Goal: Task Accomplishment & Management: Manage account settings

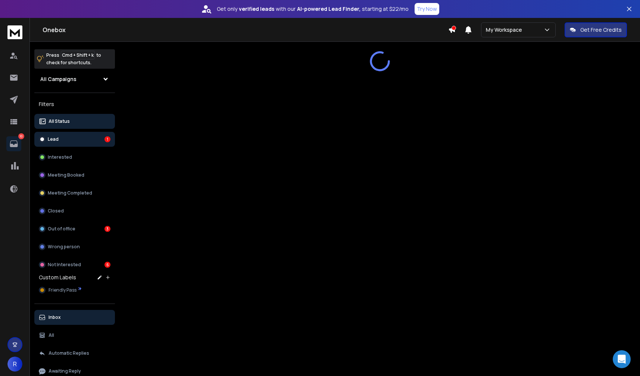
click at [69, 136] on button "Lead 1" at bounding box center [74, 139] width 81 height 15
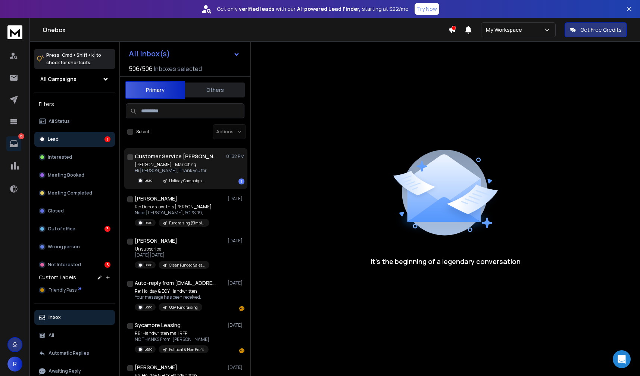
click at [215, 161] on div "Customer Service Psycho Bunny 01:32 PM Psycho Bunny - Marketing Hi Rick, Thank …" at bounding box center [190, 169] width 110 height 32
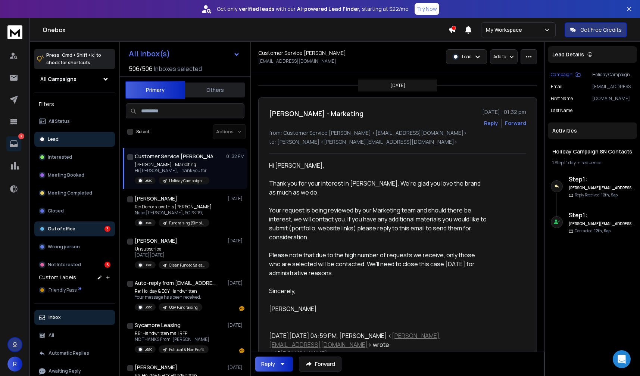
click at [83, 233] on button "Out of office 3" at bounding box center [74, 228] width 81 height 15
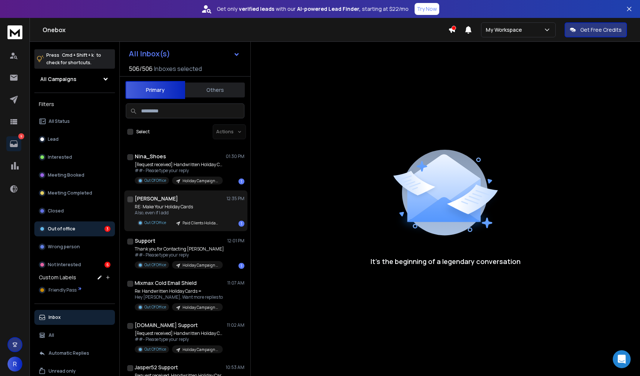
click at [177, 201] on div "Tyson Rondeau 12:35 PM" at bounding box center [190, 198] width 110 height 7
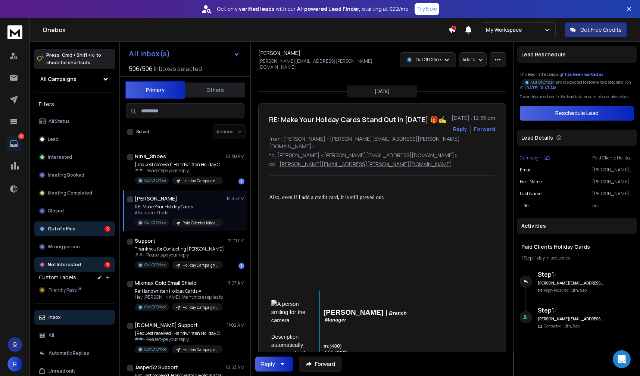
click at [71, 264] on p "Not Interested" at bounding box center [64, 265] width 33 height 6
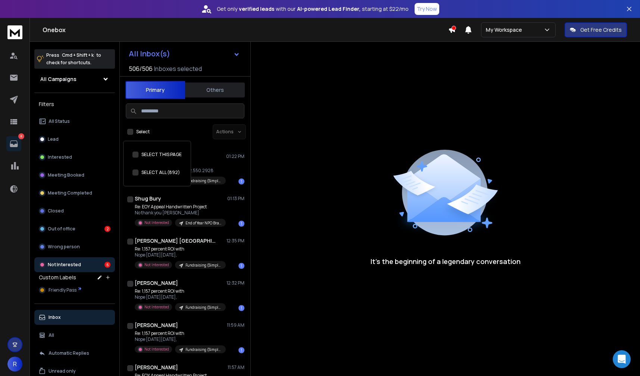
click at [129, 131] on button "SELECT THIS PAGE" at bounding box center [130, 132] width 6 height 6
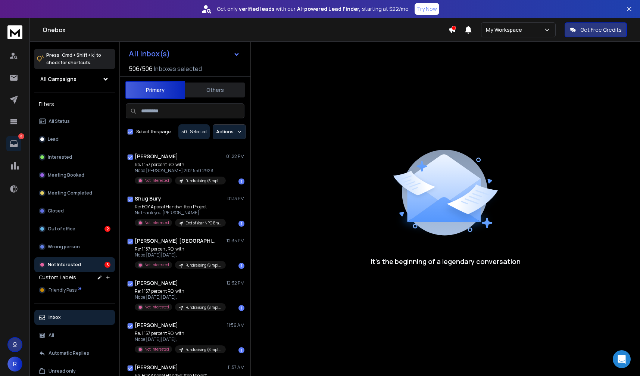
click at [238, 130] on icon "button" at bounding box center [240, 132] width 6 height 6
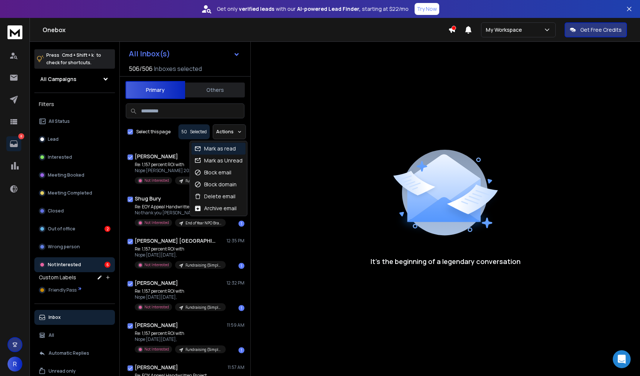
click at [232, 148] on div "Mark as read" at bounding box center [215, 148] width 41 height 7
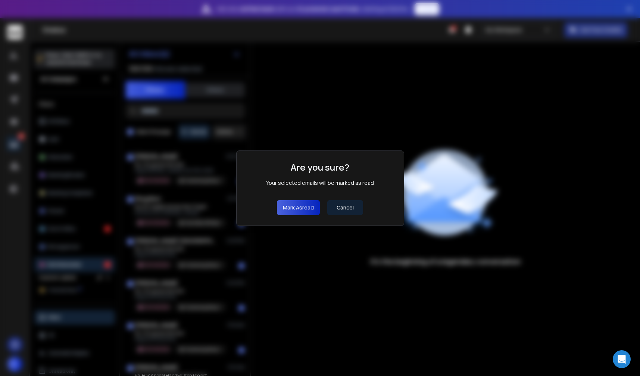
click at [304, 208] on p "Mark as read" at bounding box center [298, 207] width 31 height 7
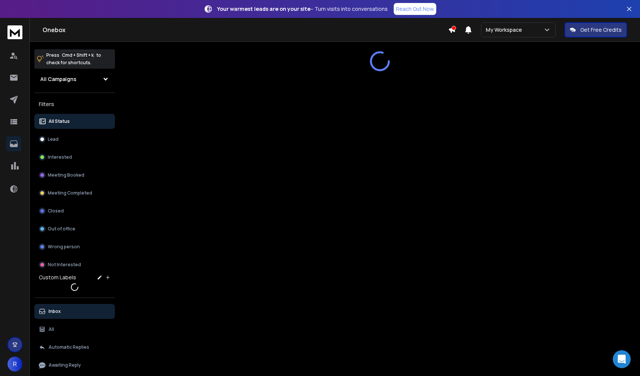
click at [603, 3] on div "Your warmest leads are on your site – Turn visits into conversations Reach Out …" at bounding box center [320, 9] width 640 height 18
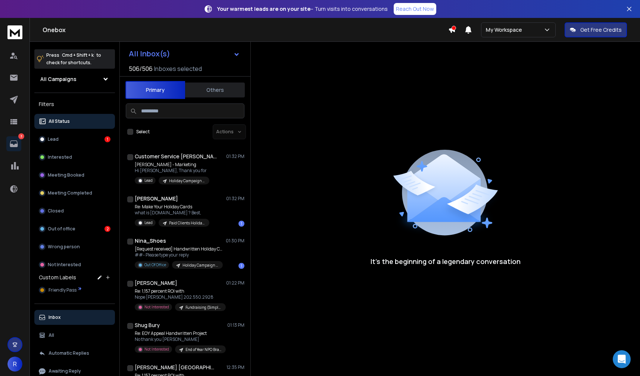
click at [7, 88] on div "3" at bounding box center [14, 123] width 17 height 151
click at [10, 94] on link at bounding box center [13, 99] width 15 height 15
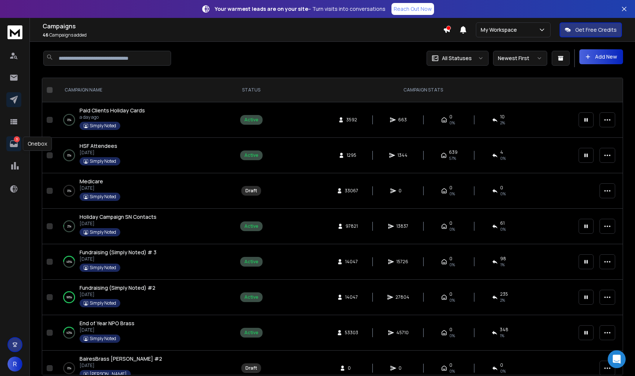
click at [14, 142] on icon at bounding box center [13, 143] width 9 height 9
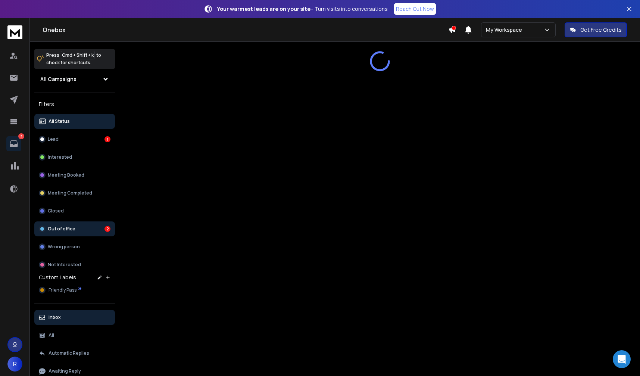
click at [86, 230] on button "Out of office 2" at bounding box center [74, 228] width 81 height 15
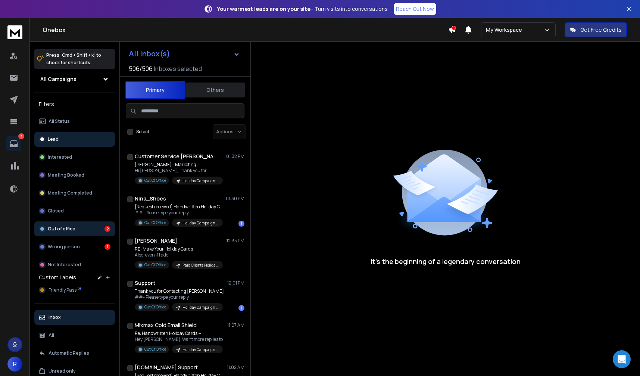
click at [56, 142] on div "Lead" at bounding box center [49, 139] width 20 height 7
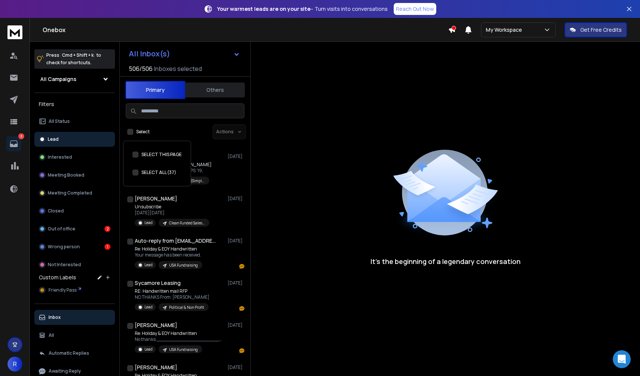
click at [132, 133] on button "SELECT THIS PAGE" at bounding box center [130, 132] width 6 height 6
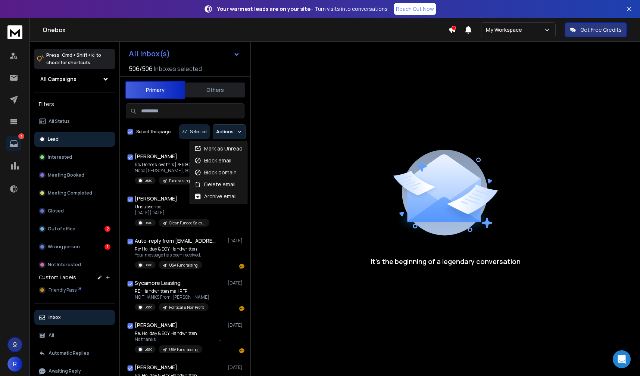
click at [238, 133] on icon "button" at bounding box center [240, 132] width 6 height 6
click at [233, 146] on div "Mark as Unread" at bounding box center [219, 149] width 54 height 12
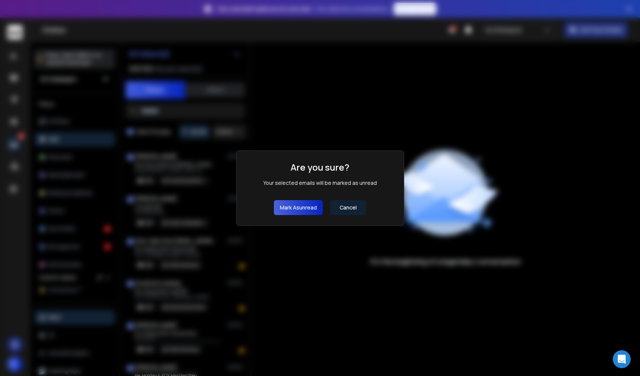
click at [284, 208] on p "Mark as unread" at bounding box center [298, 207] width 37 height 7
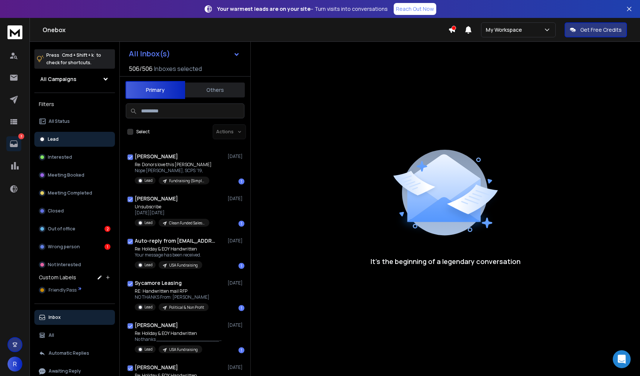
click at [230, 134] on div "Actions" at bounding box center [229, 131] width 33 height 15
click at [235, 133] on div "Actions" at bounding box center [229, 131] width 33 height 15
click at [240, 131] on div "Actions" at bounding box center [229, 131] width 33 height 15
click at [242, 130] on div "Actions" at bounding box center [229, 131] width 33 height 15
click at [130, 131] on button "SELECT THIS PAGE" at bounding box center [130, 132] width 6 height 6
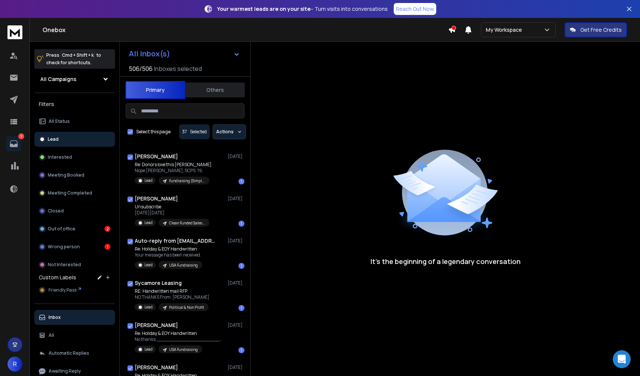
click at [245, 130] on button "Actions" at bounding box center [229, 131] width 33 height 15
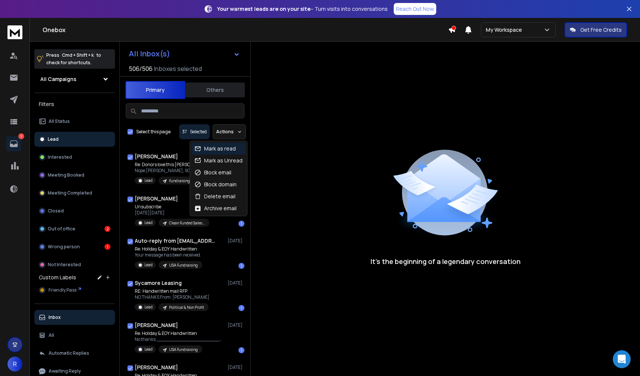
click at [233, 146] on div "Mark as read" at bounding box center [215, 148] width 41 height 7
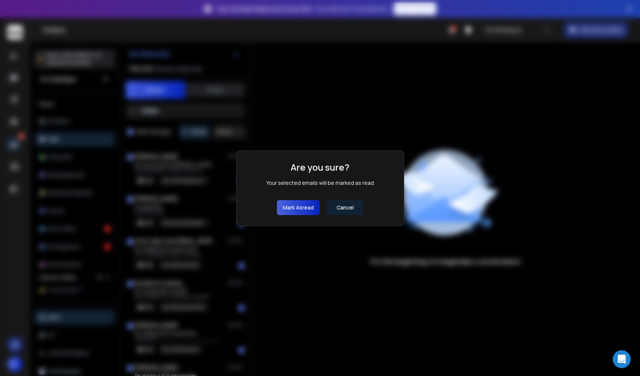
click at [283, 208] on p "Mark as read" at bounding box center [298, 207] width 31 height 7
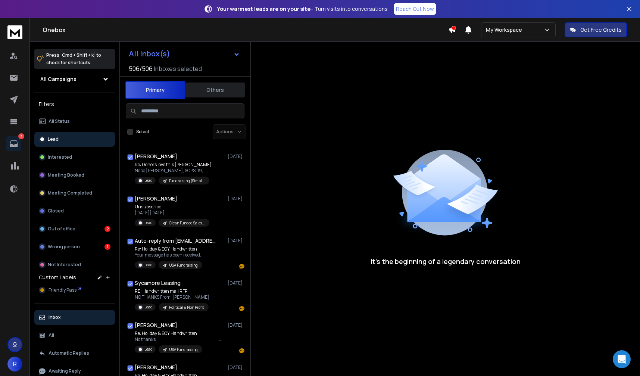
click at [84, 236] on div "All Status Lead Interested Meeting Booked Meeting Completed Closed Out of offic…" at bounding box center [74, 193] width 81 height 158
click at [81, 230] on button "Out of office 2" at bounding box center [74, 228] width 81 height 15
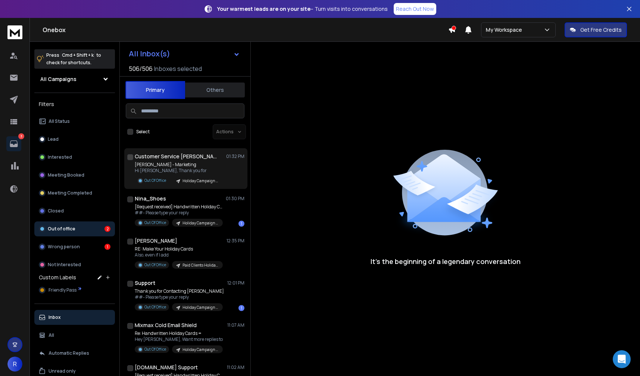
click at [195, 161] on div "Customer Service Psycho Bunny 01:32 PM Psycho Bunny - Marketing Hi Rick, Thank …" at bounding box center [190, 169] width 110 height 32
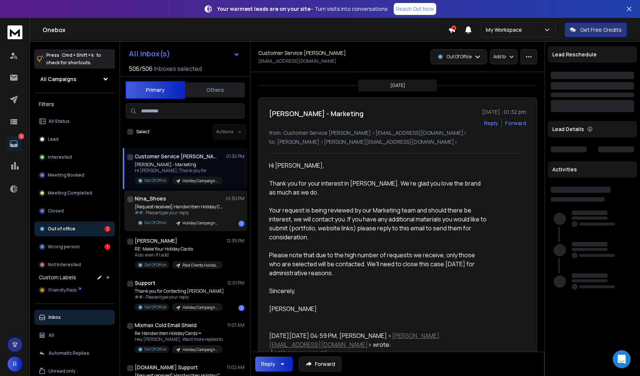
click at [193, 214] on p "##- Please type your reply" at bounding box center [180, 213] width 90 height 6
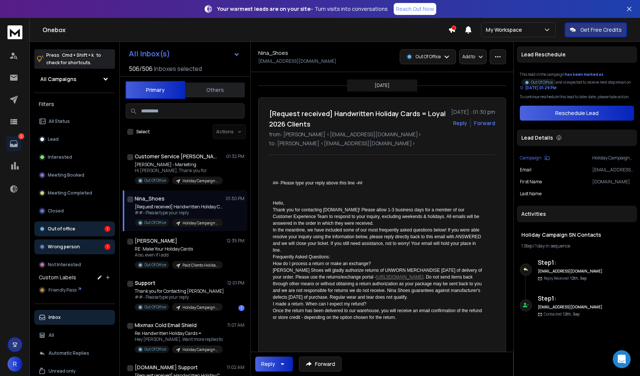
click at [70, 251] on button "Wrong person 1" at bounding box center [74, 246] width 81 height 15
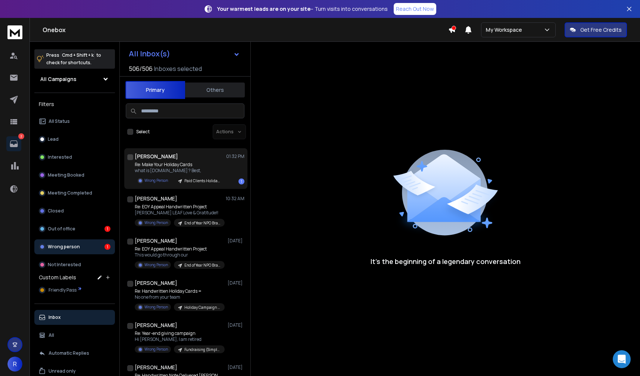
click at [177, 171] on p "what is [DOMAIN_NAME] ? Best," at bounding box center [180, 171] width 90 height 6
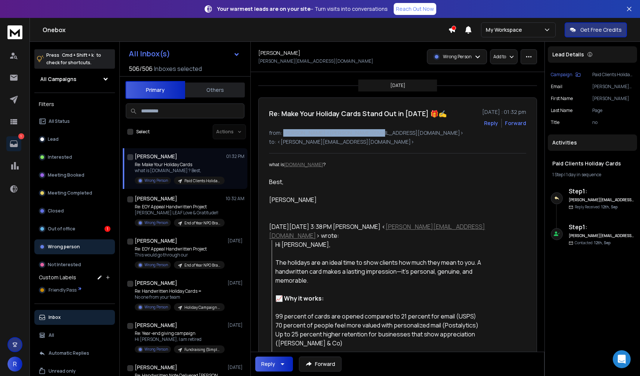
drag, startPoint x: 284, startPoint y: 131, endPoint x: 379, endPoint y: 131, distance: 95.2
click at [379, 131] on p "from: George Page <george@pageins.com>" at bounding box center [397, 132] width 257 height 7
copy p "George Page <george@pageins.com>"
click at [295, 135] on p "from: George Page <george@pageins.com>" at bounding box center [397, 132] width 257 height 7
drag, startPoint x: 283, startPoint y: 133, endPoint x: 314, endPoint y: 133, distance: 31.0
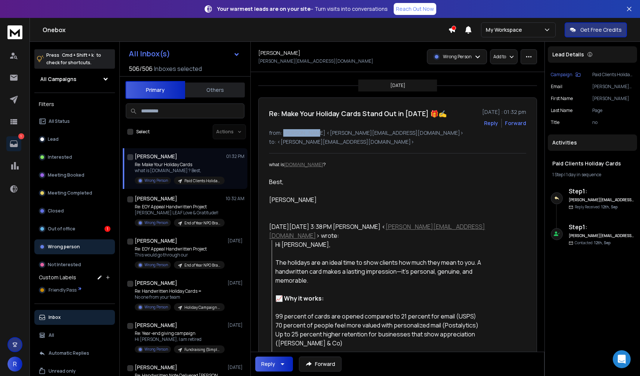
click at [314, 133] on p "from: George Page <george@pageins.com>" at bounding box center [397, 132] width 257 height 7
copy p "[PERSON_NAME]"
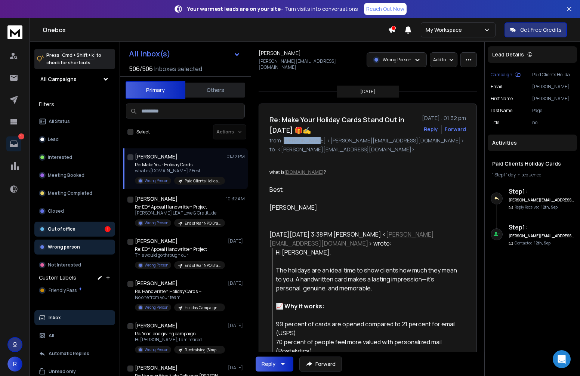
click at [87, 230] on button "Out of office 1" at bounding box center [74, 228] width 81 height 15
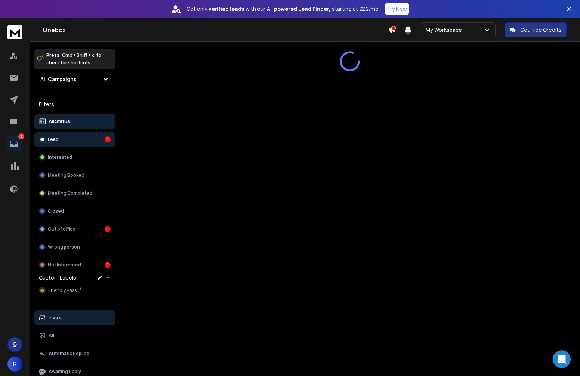
click at [68, 133] on button "Lead 1" at bounding box center [74, 139] width 81 height 15
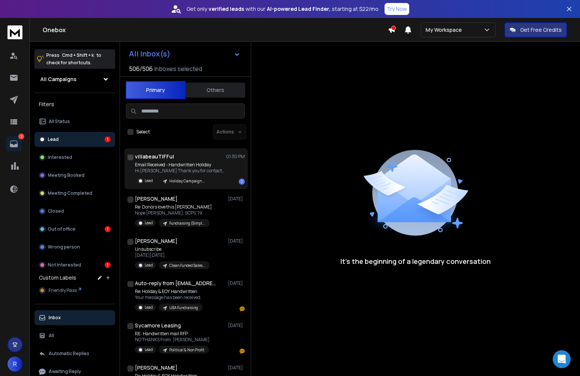
click at [193, 163] on p "Email Received - Handwritten Holiday" at bounding box center [180, 165] width 90 height 6
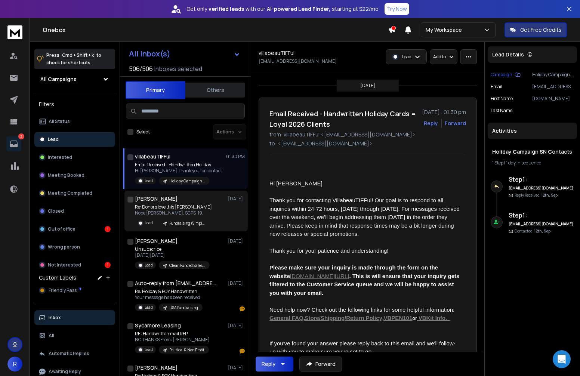
click at [200, 216] on div "Re: Donors love this [PERSON_NAME] Nope [PERSON_NAME], SCPS ’19, Lead Fundraisi…" at bounding box center [173, 215] width 77 height 23
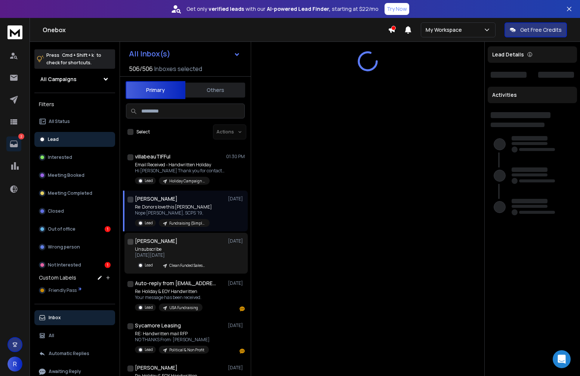
click at [196, 246] on div "[PERSON_NAME] [DATE] Unsubscribe [DATE][DATE] Lead Clean Funded Sales & Marketi…" at bounding box center [190, 253] width 110 height 32
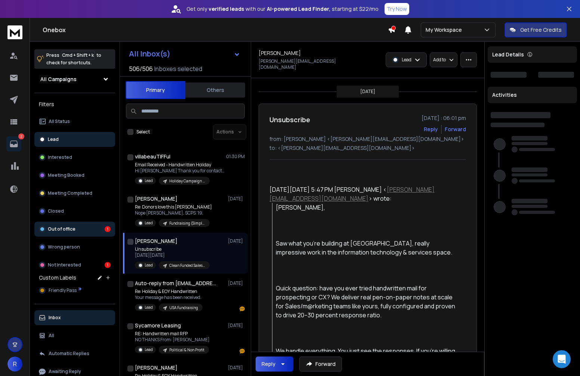
click at [96, 225] on button "Out of office 1" at bounding box center [74, 228] width 81 height 15
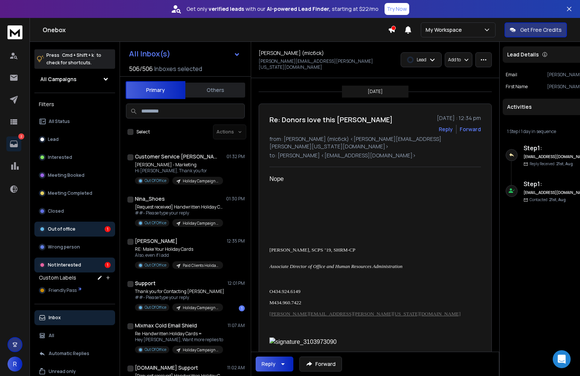
click at [93, 265] on button "Not Interested 1" at bounding box center [74, 264] width 81 height 15
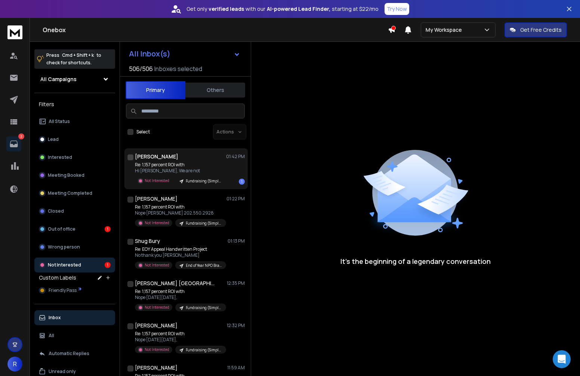
click at [185, 160] on div "Kendra Ramsey 01:42 PM" at bounding box center [190, 156] width 110 height 7
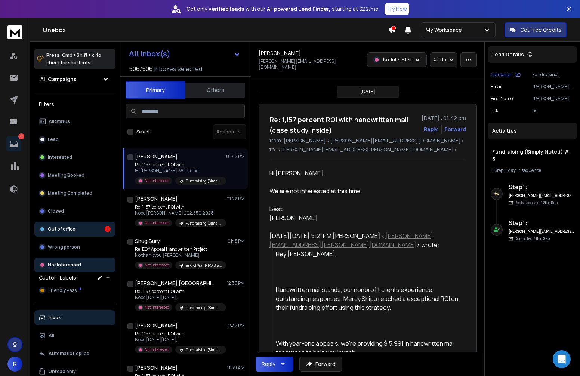
click at [82, 232] on button "Out of office 1" at bounding box center [74, 228] width 81 height 15
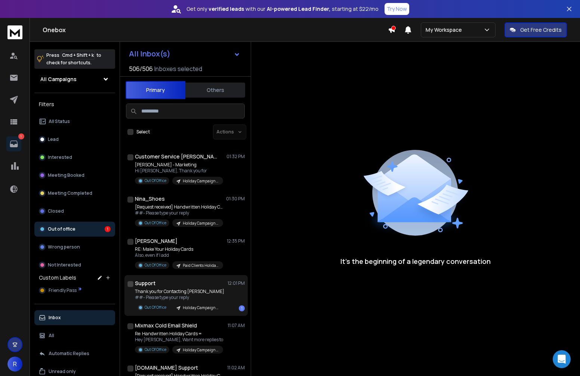
click at [201, 302] on div "Thank you for Contacting Prévu ##- Please type your reply Out Of Office Holiday…" at bounding box center [179, 299] width 89 height 23
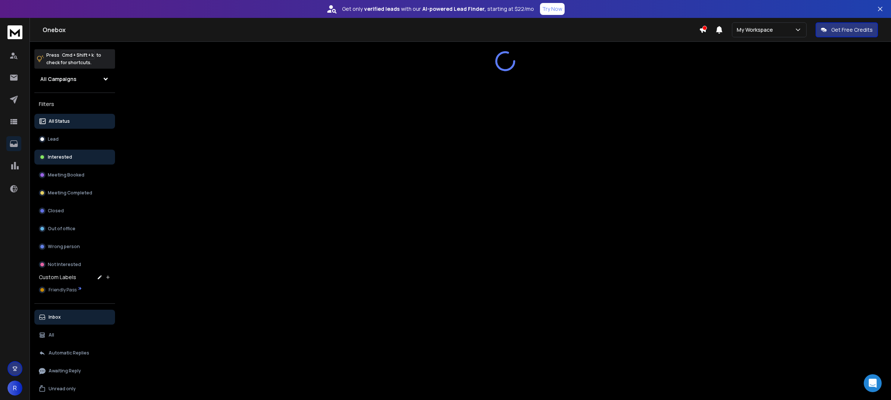
click at [71, 157] on button "Interested" at bounding box center [74, 157] width 81 height 15
click at [15, 167] on icon at bounding box center [14, 165] width 7 height 7
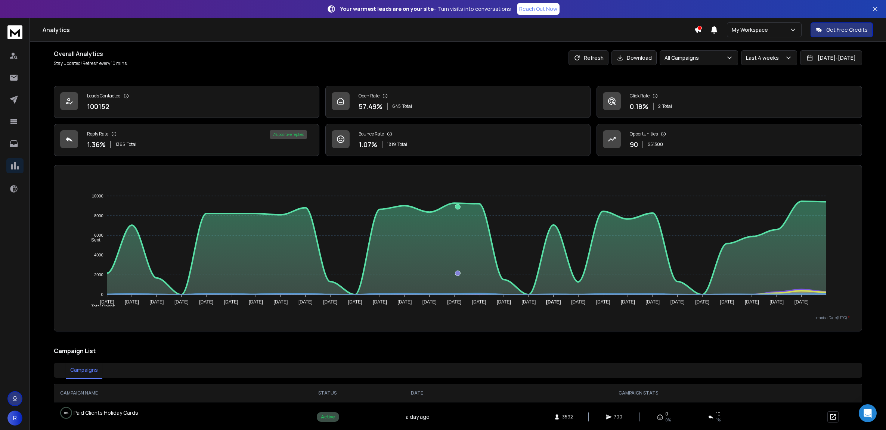
click at [5, 74] on div "R" at bounding box center [15, 225] width 30 height 415
click at [11, 78] on icon at bounding box center [13, 78] width 7 height 6
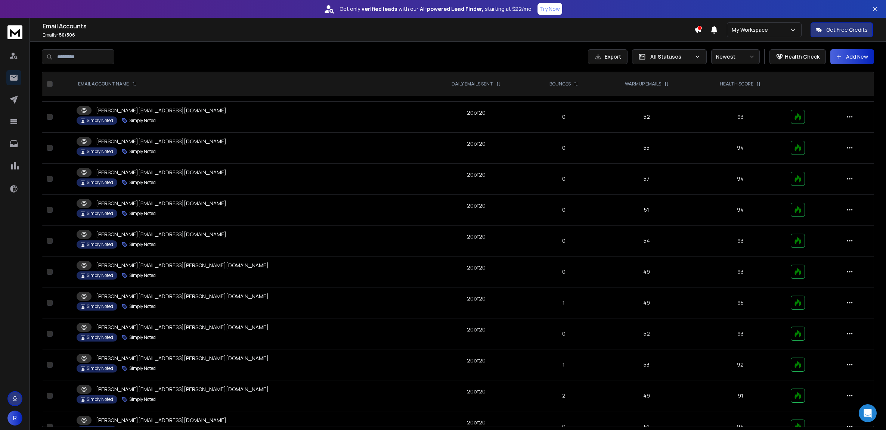
scroll to position [835, 0]
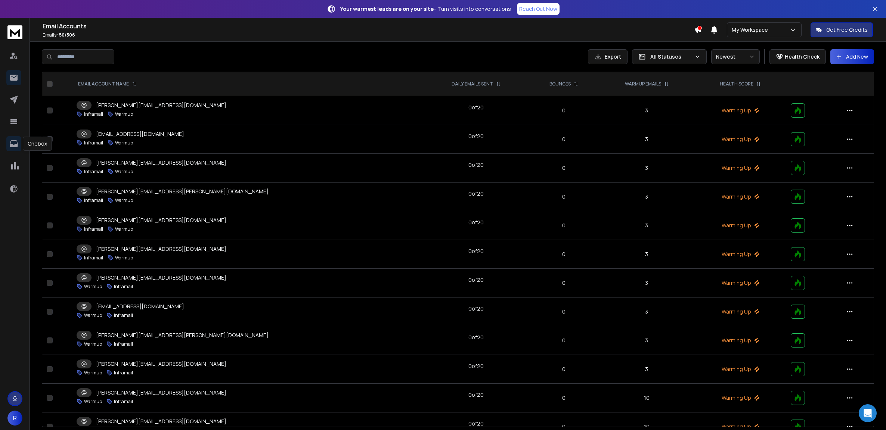
click at [16, 142] on icon at bounding box center [13, 143] width 9 height 9
